Goal: Task Accomplishment & Management: Manage account settings

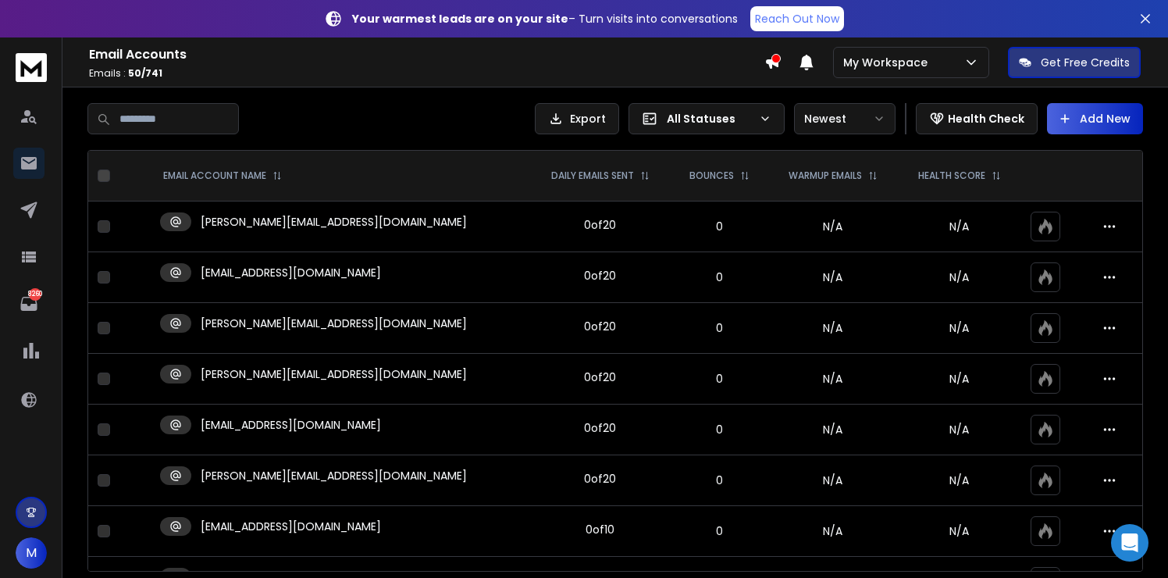
click at [399, 131] on div at bounding box center [306, 118] width 438 height 31
click at [33, 204] on icon at bounding box center [28, 210] width 16 height 16
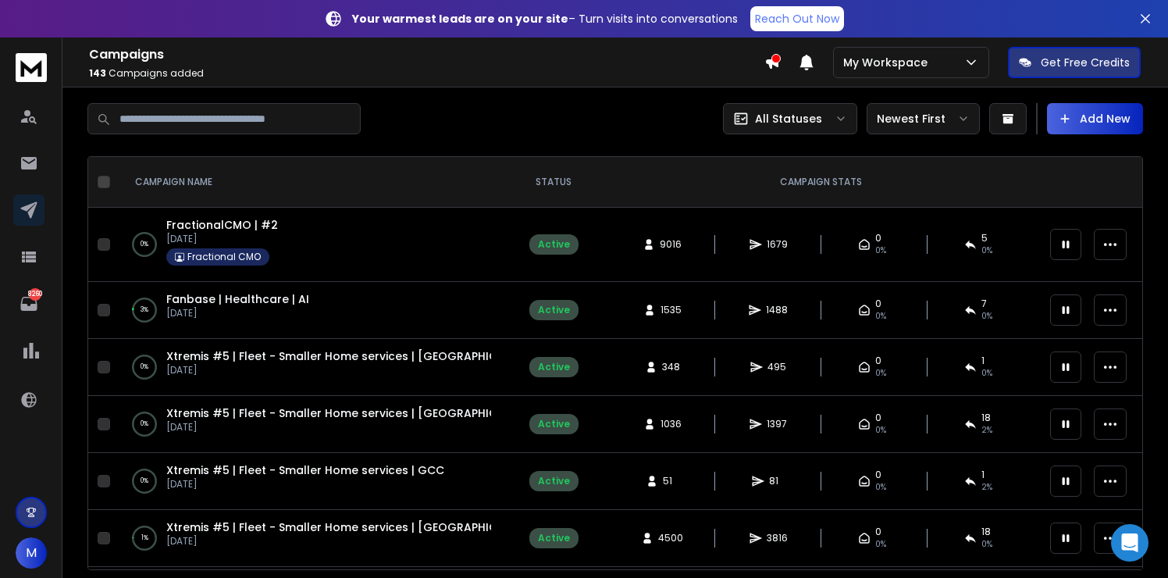
click at [149, 126] on input at bounding box center [223, 118] width 273 height 31
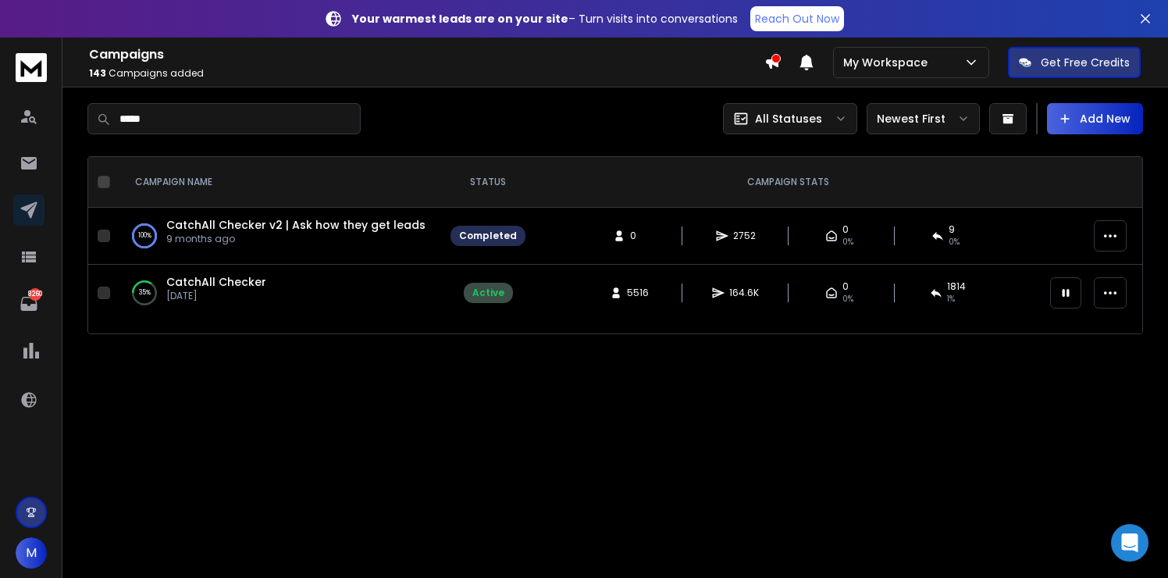
type input "*****"
click at [258, 278] on span "CatchAll Checker" at bounding box center [216, 282] width 100 height 16
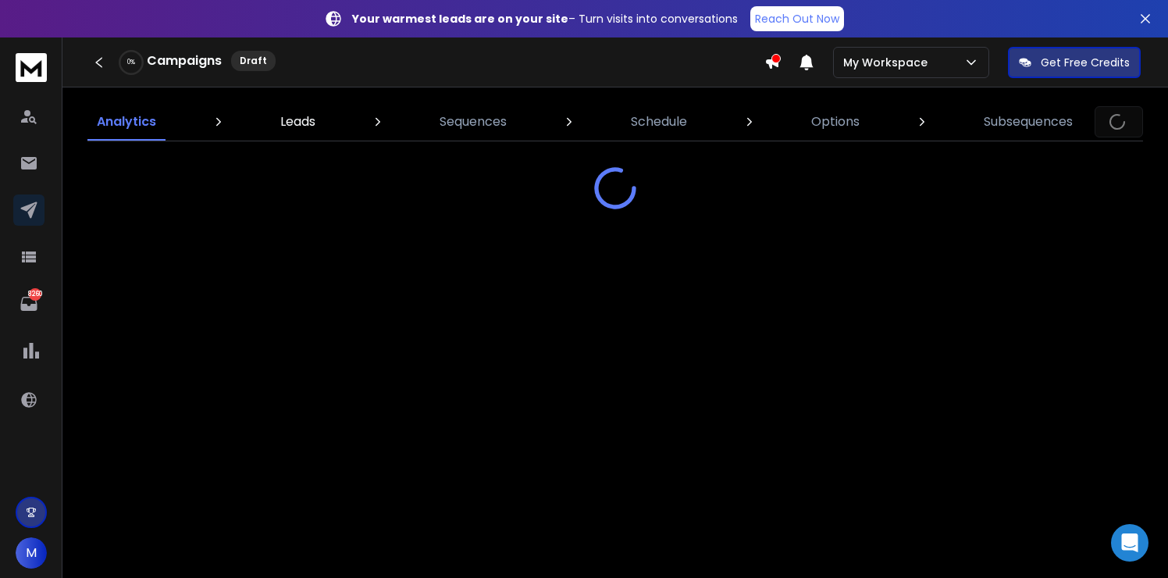
click at [289, 130] on p "Leads" at bounding box center [297, 121] width 35 height 19
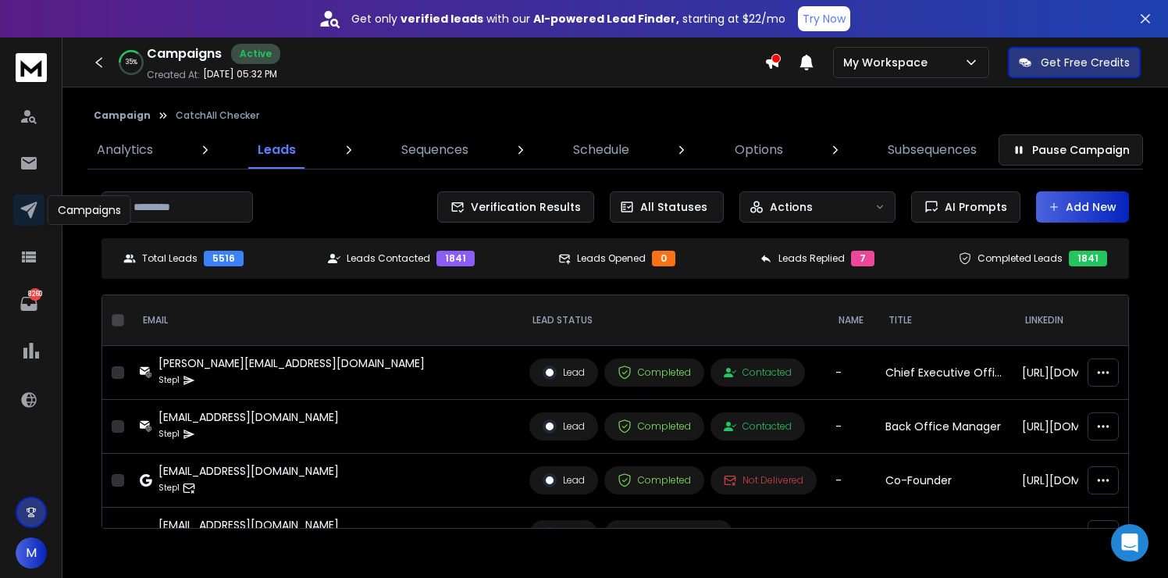
click at [32, 212] on icon at bounding box center [28, 210] width 16 height 16
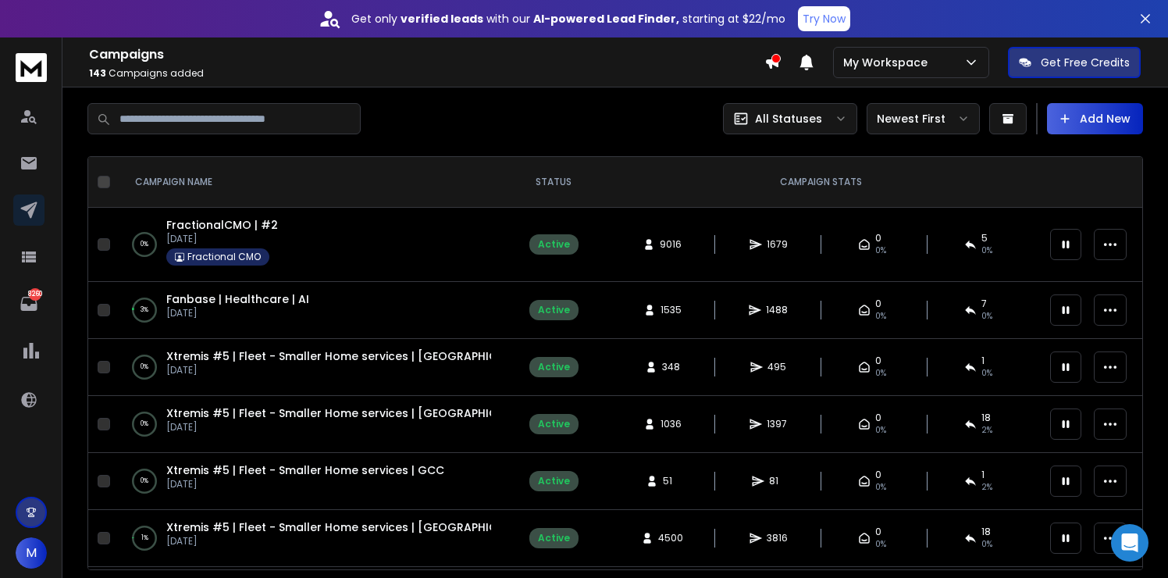
click at [312, 115] on input at bounding box center [223, 118] width 273 height 31
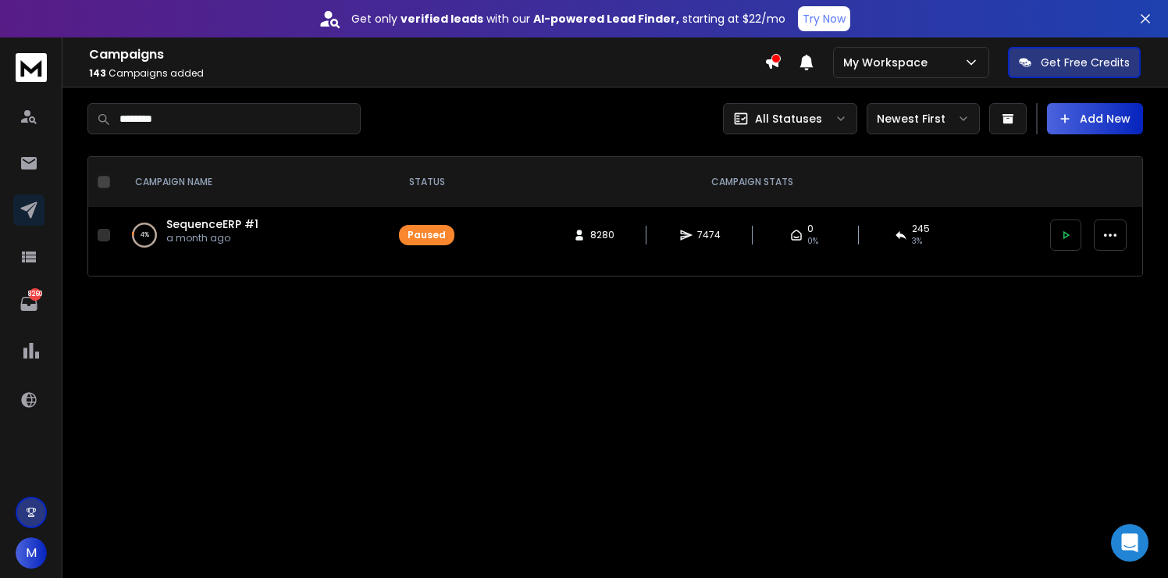
type input "********"
click at [285, 223] on div "4 % SequenceERP #1 a month ago" at bounding box center [253, 234] width 242 height 37
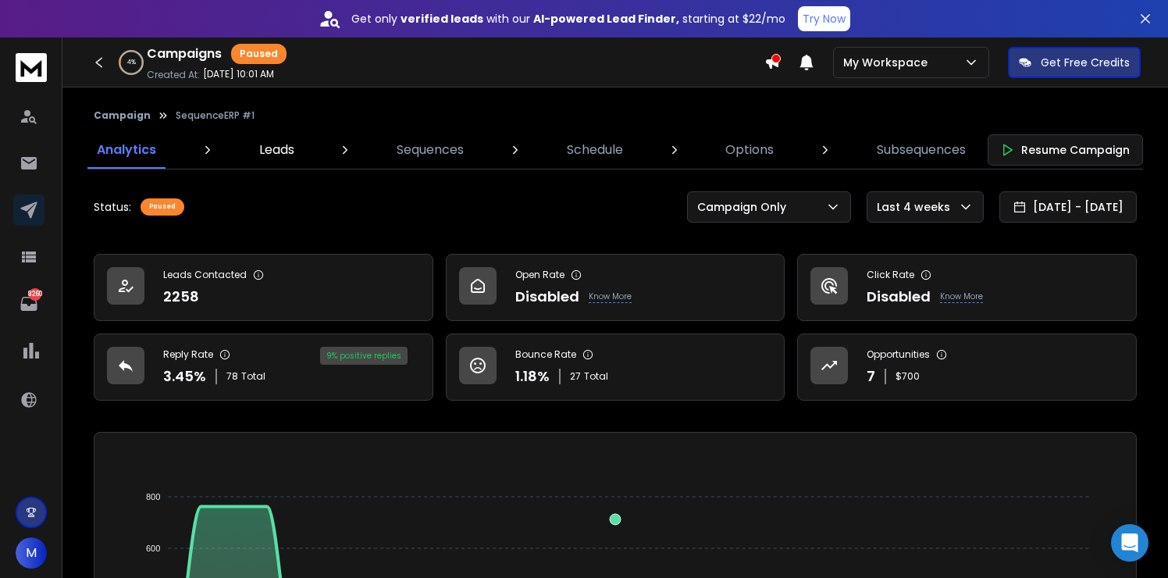
click at [278, 159] on p "Leads" at bounding box center [276, 150] width 35 height 19
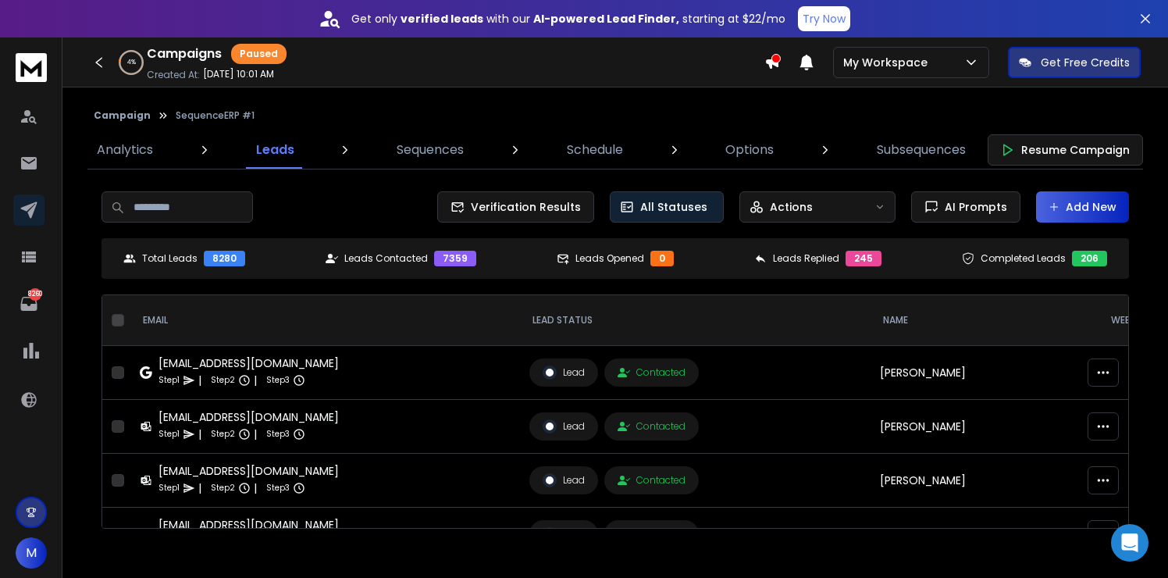
click at [686, 200] on p "All Statuses" at bounding box center [673, 207] width 67 height 16
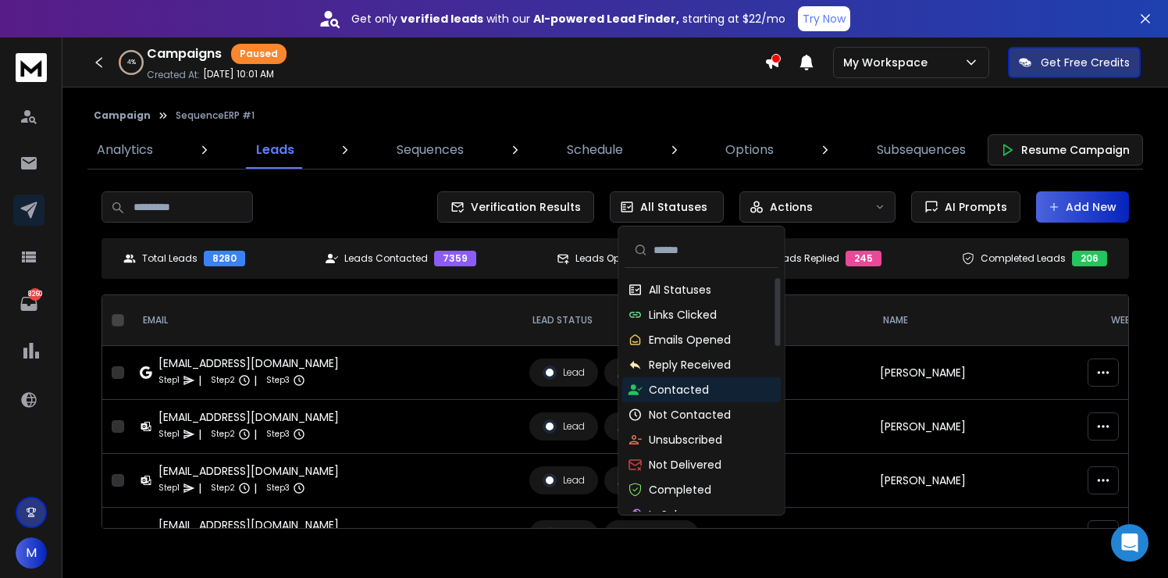
click at [691, 398] on div "Contacted" at bounding box center [702, 389] width 159 height 25
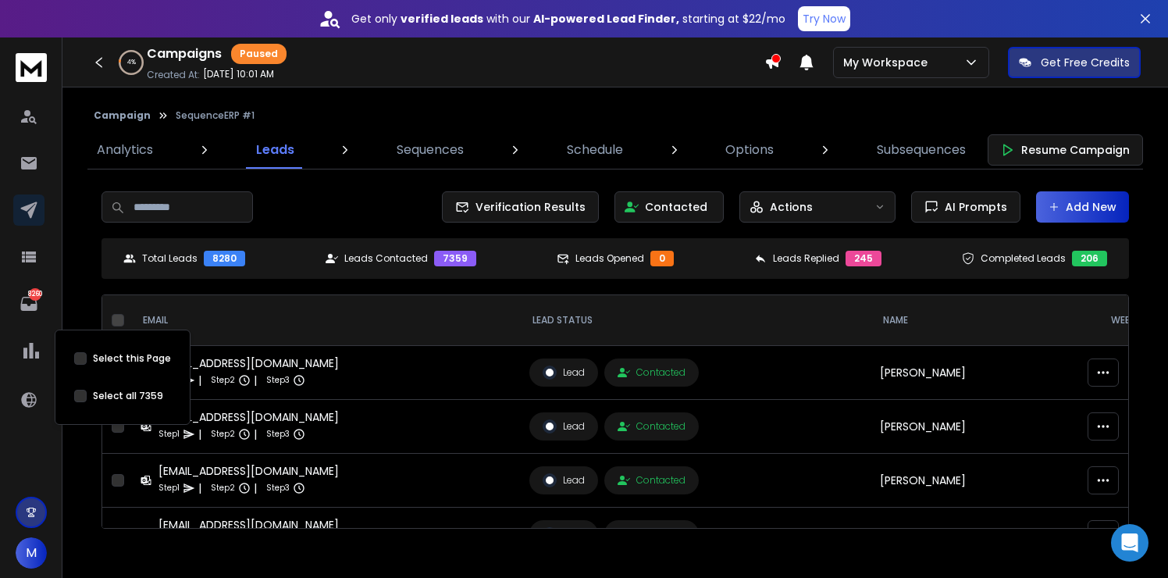
click at [77, 394] on button "Select this Page" at bounding box center [80, 396] width 12 height 12
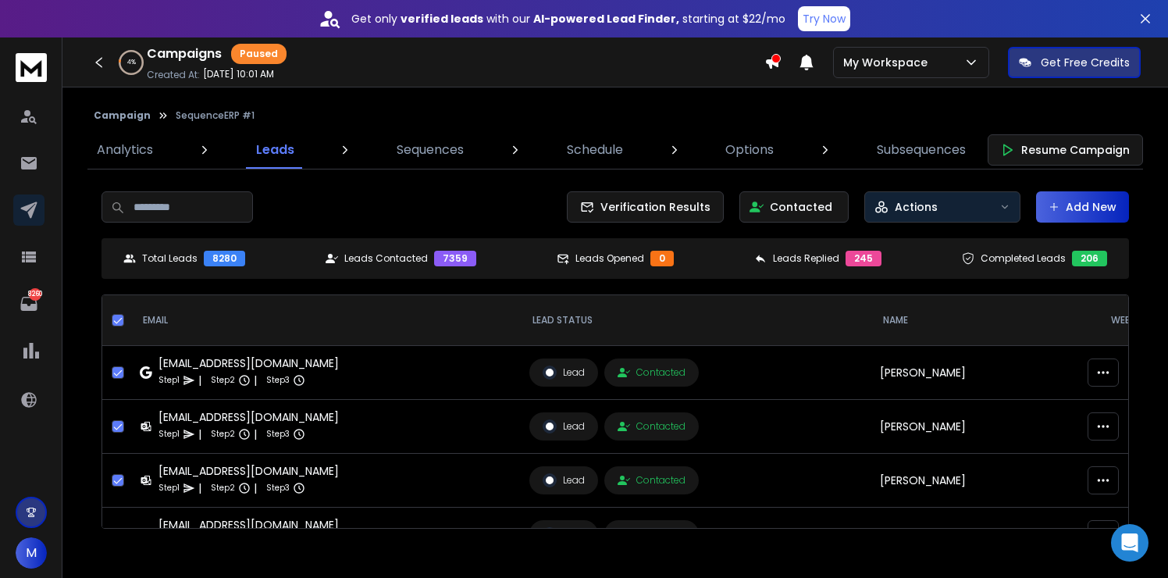
click at [904, 217] on button "Actions" at bounding box center [943, 206] width 156 height 31
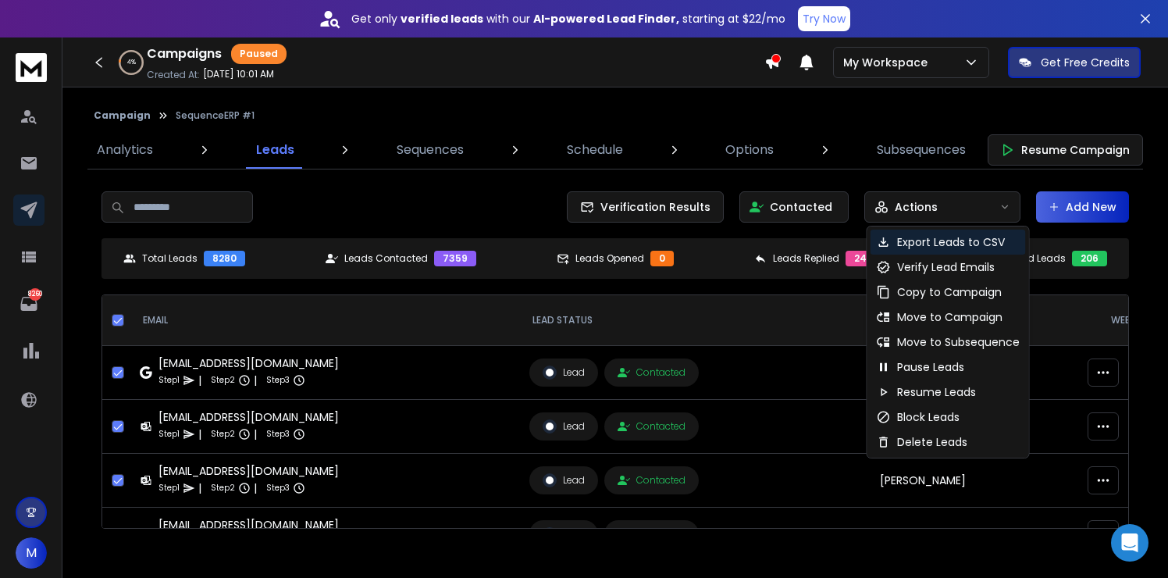
click at [903, 242] on p "Export Leads to CSV" at bounding box center [951, 242] width 108 height 16
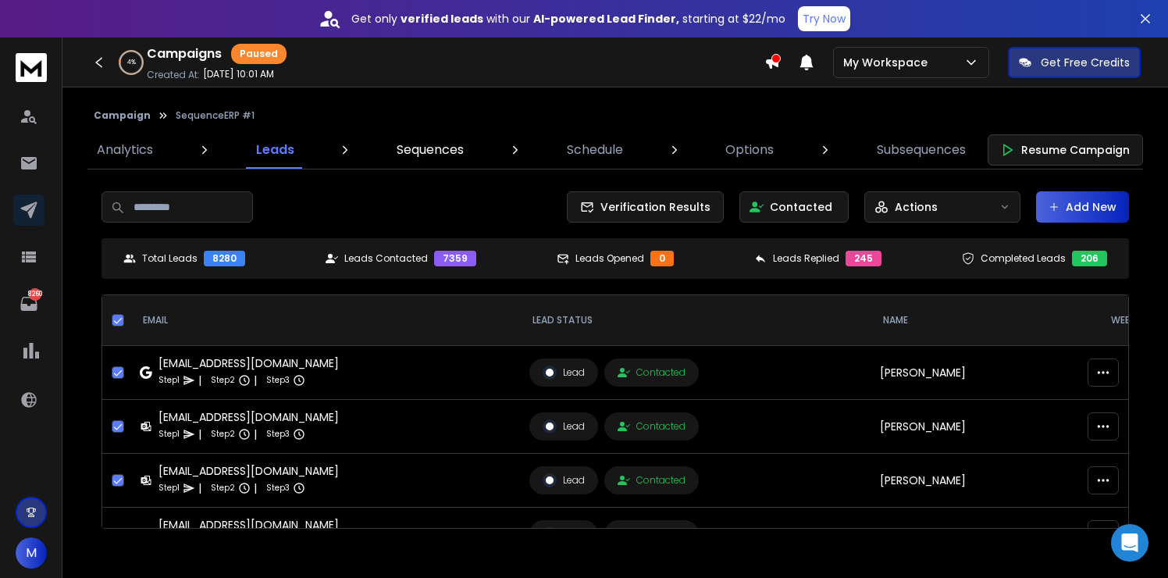
click at [409, 146] on p "Sequences" at bounding box center [430, 150] width 67 height 19
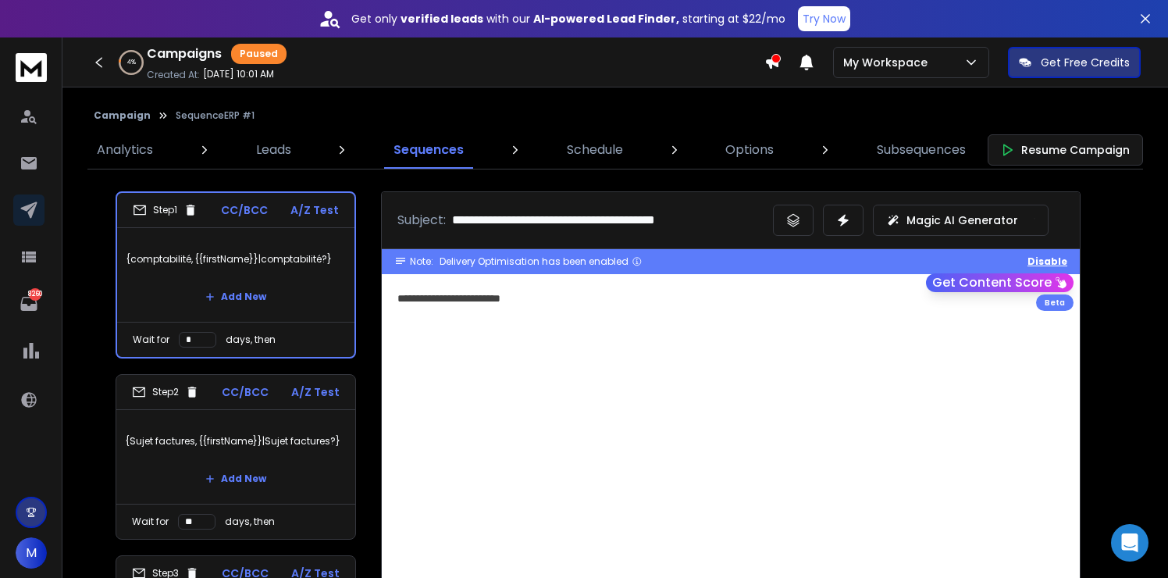
click at [218, 451] on p "{Sujet factures, {{firstName}}|Sujet factures?}" at bounding box center [236, 441] width 220 height 44
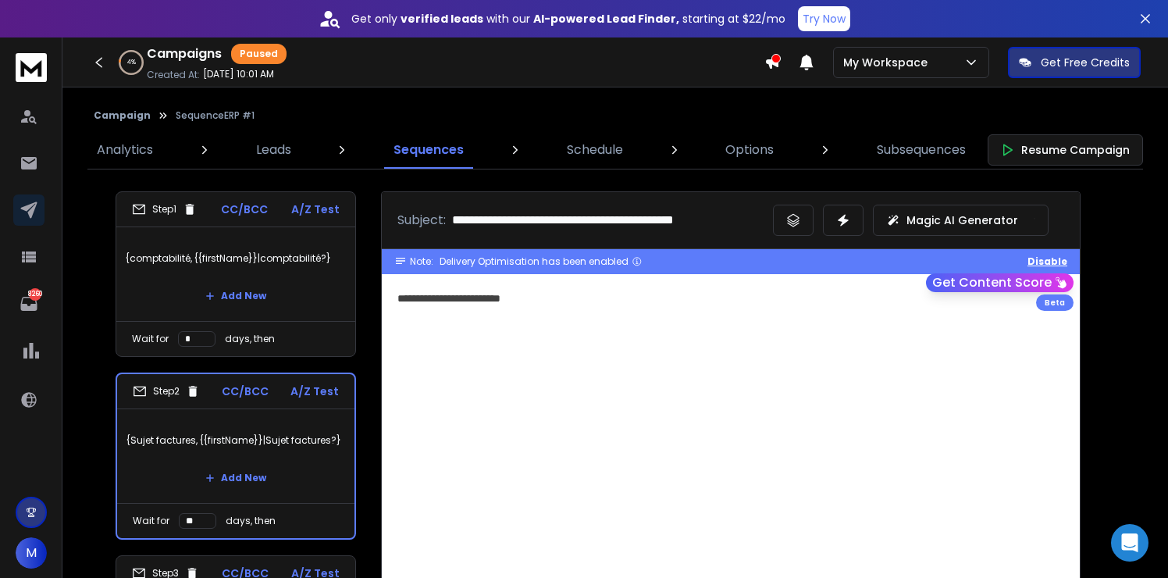
scroll to position [90, 0]
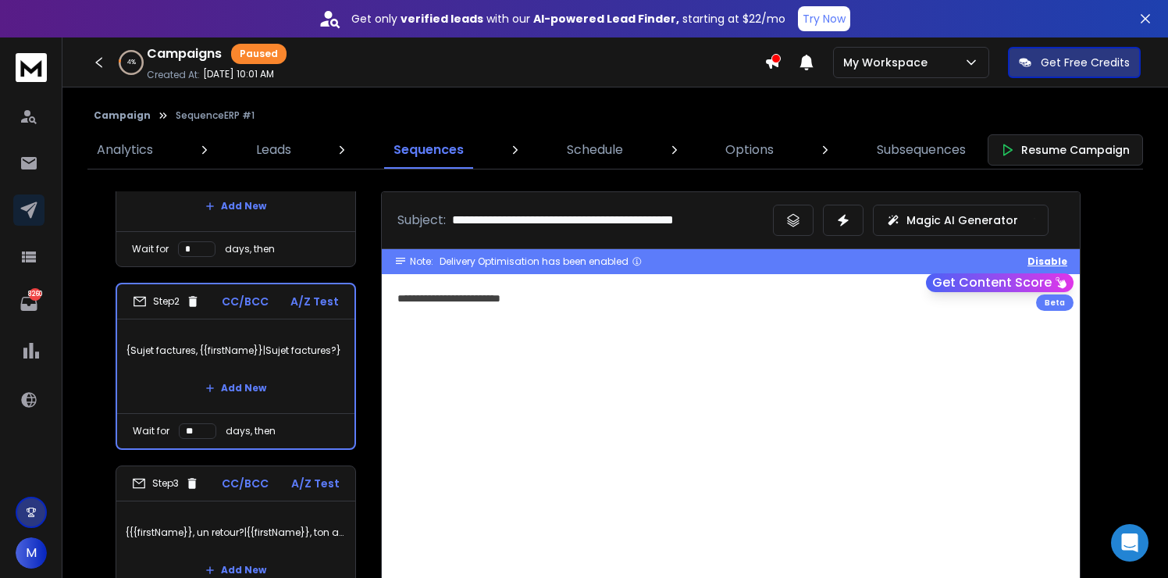
click at [212, 524] on p "{{{firstName}}, un retour?|{{firstName}}, ton avis?}" at bounding box center [236, 533] width 220 height 44
type input "**********"
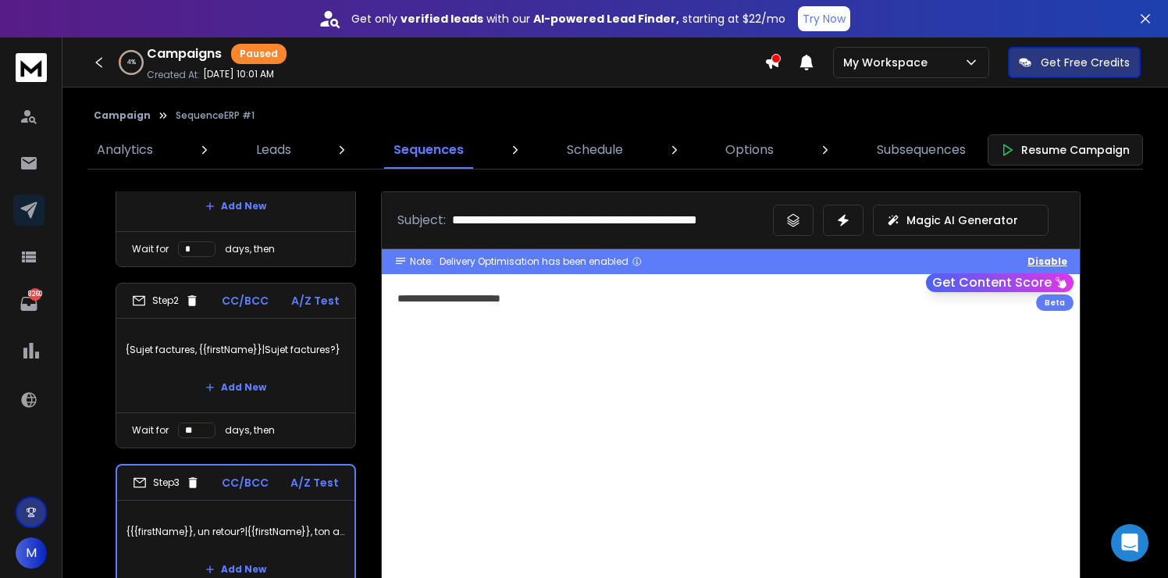
scroll to position [0, 0]
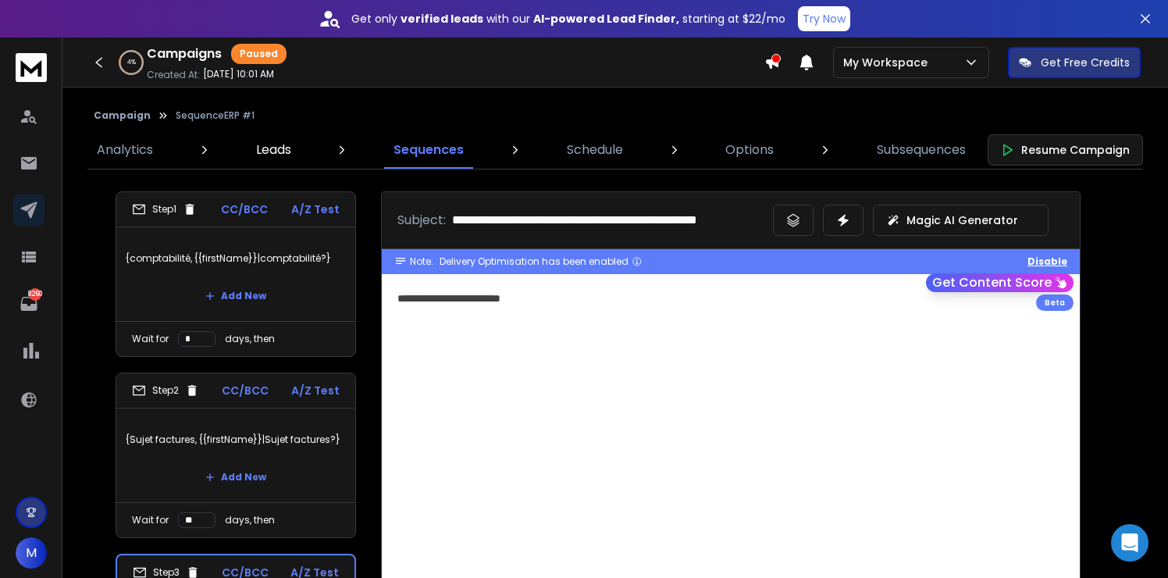
click at [266, 148] on p "Leads" at bounding box center [273, 150] width 35 height 19
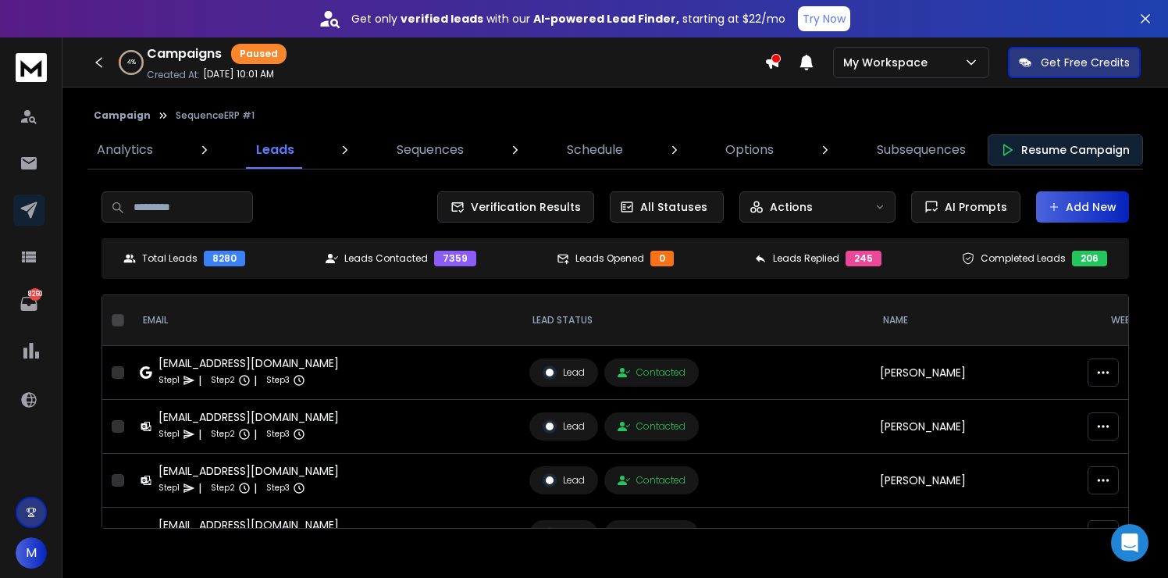
click at [1070, 149] on button "Resume Campaign" at bounding box center [1065, 149] width 155 height 31
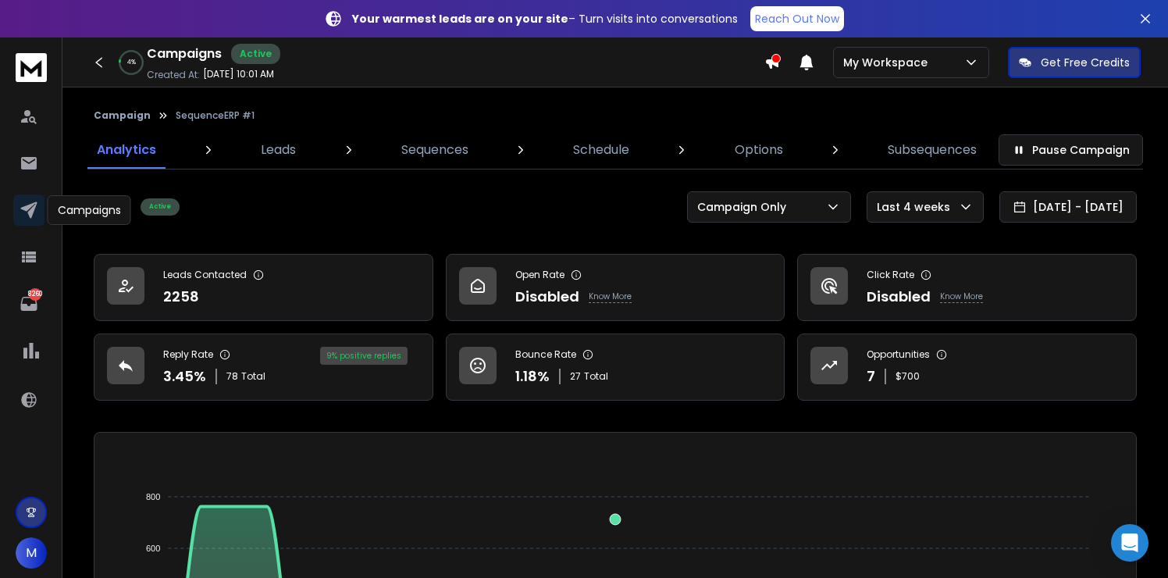
click at [20, 218] on icon at bounding box center [29, 210] width 19 height 19
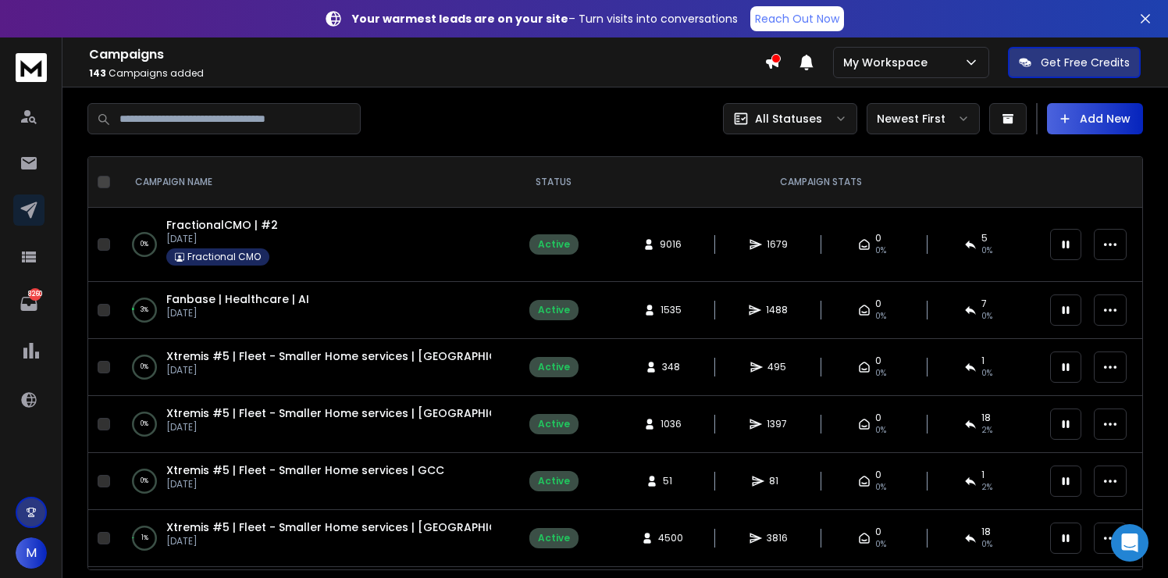
click at [246, 110] on input at bounding box center [223, 118] width 273 height 31
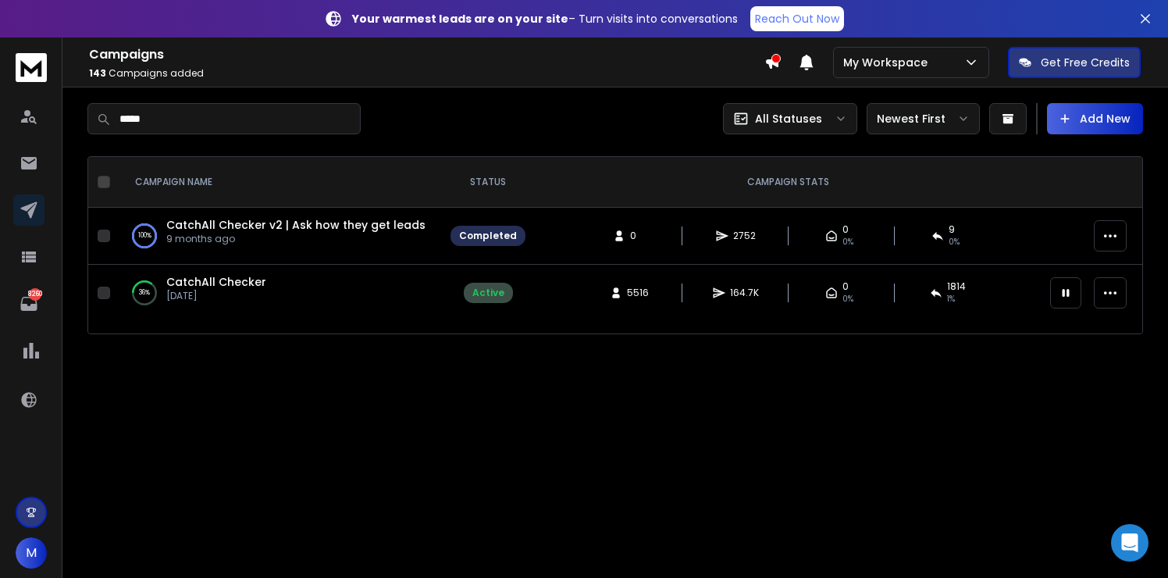
type input "*****"
